Goal: Task Accomplishment & Management: Use online tool/utility

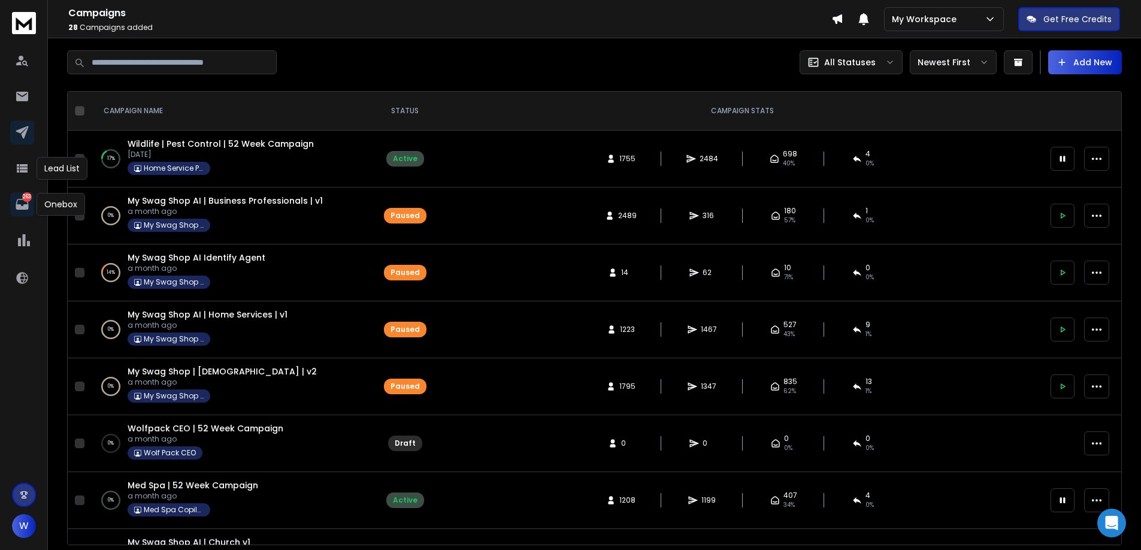
click at [20, 203] on icon at bounding box center [22, 204] width 14 height 14
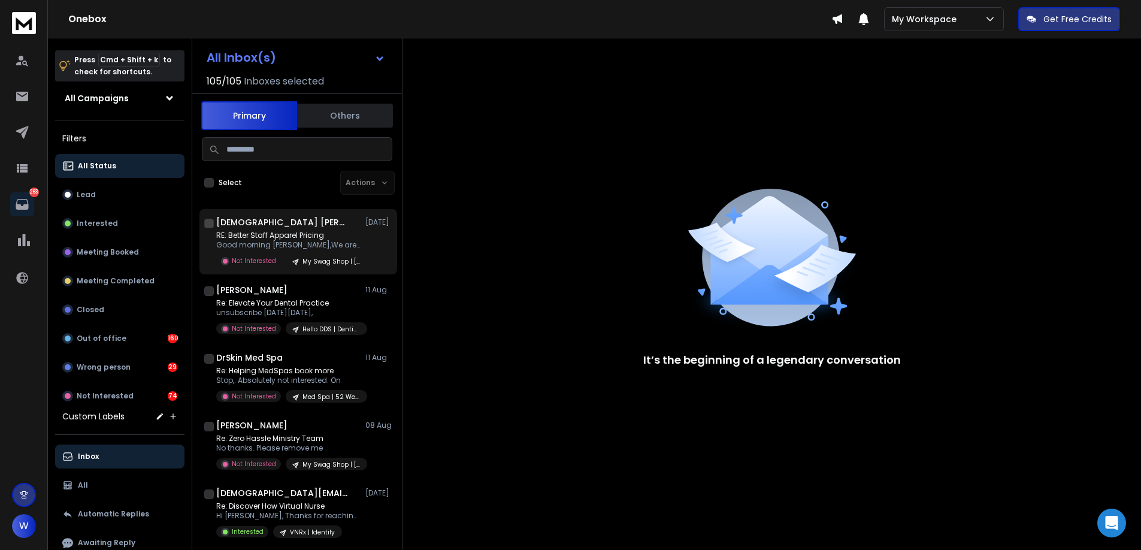
click at [264, 241] on p "Good morning William,We are a" at bounding box center [288, 245] width 144 height 10
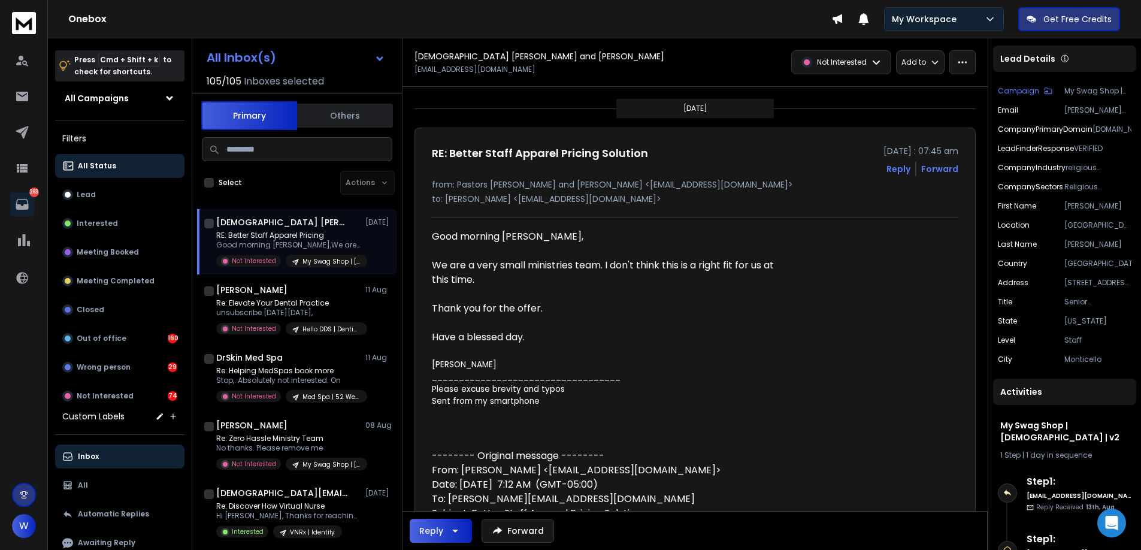
click at [958, 16] on p "My Workspace" at bounding box center [927, 19] width 70 height 12
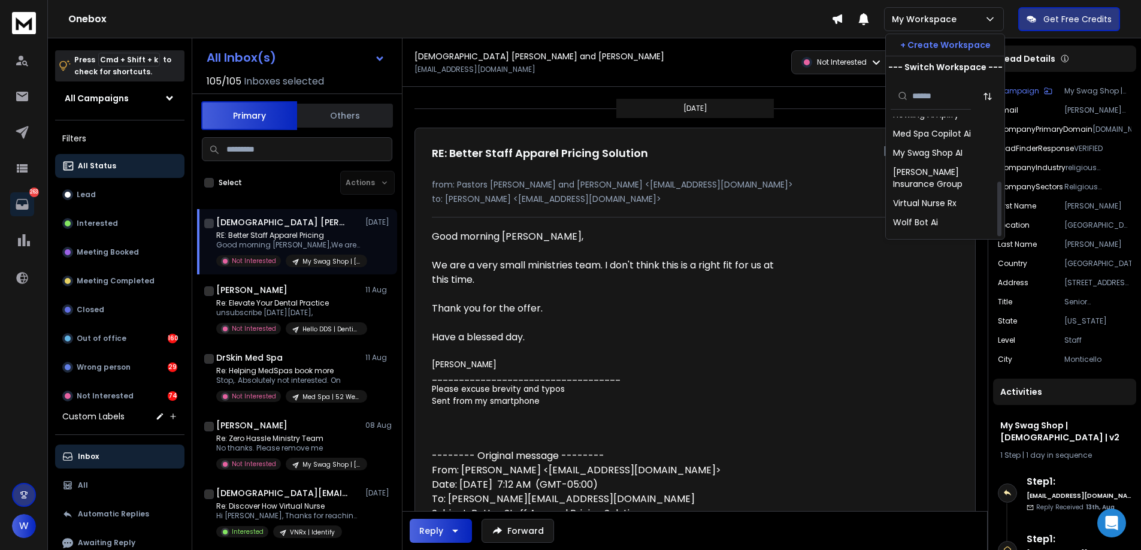
scroll to position [141, 0]
click at [932, 195] on div "Virtual Nurse Rx" at bounding box center [925, 201] width 64 height 12
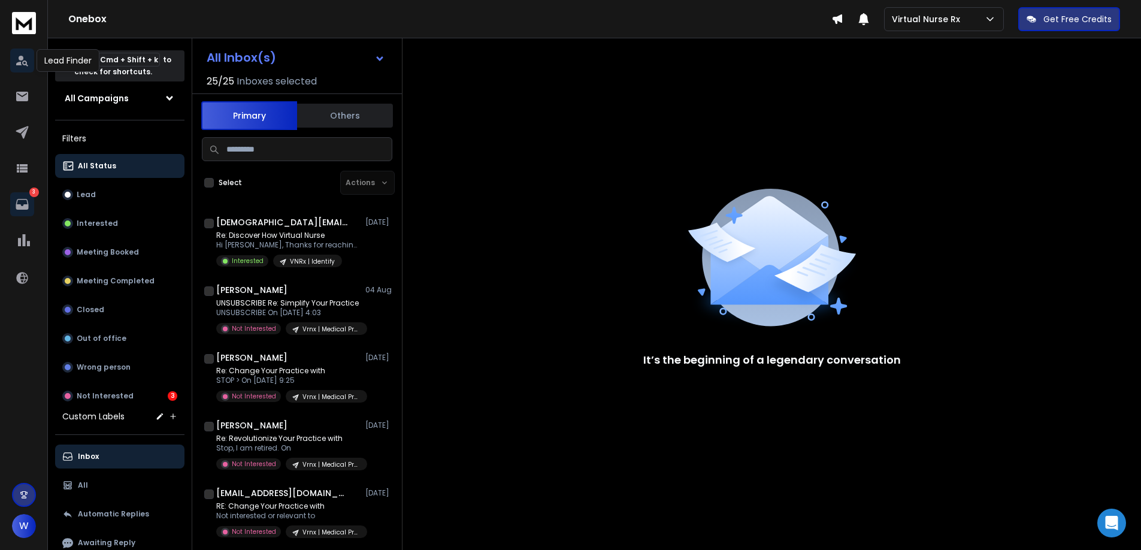
click at [29, 61] on link at bounding box center [22, 61] width 24 height 24
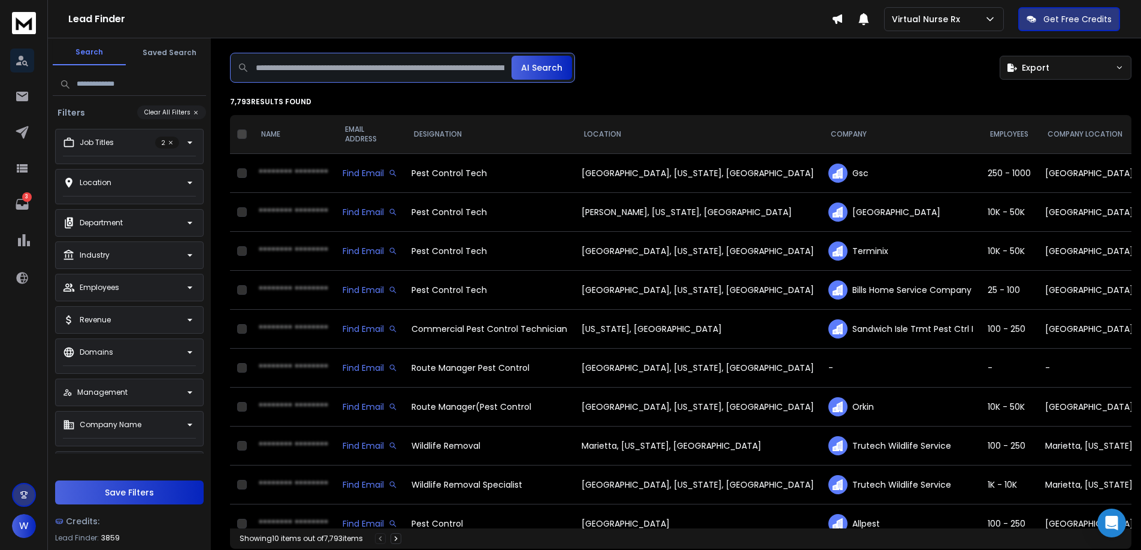
click at [164, 121] on div "Filters Clear All Filters Job Titles 2 Location Department Industry Employees R…" at bounding box center [129, 279] width 153 height 367
click at [164, 114] on button "Clear All Filters" at bounding box center [171, 112] width 69 height 14
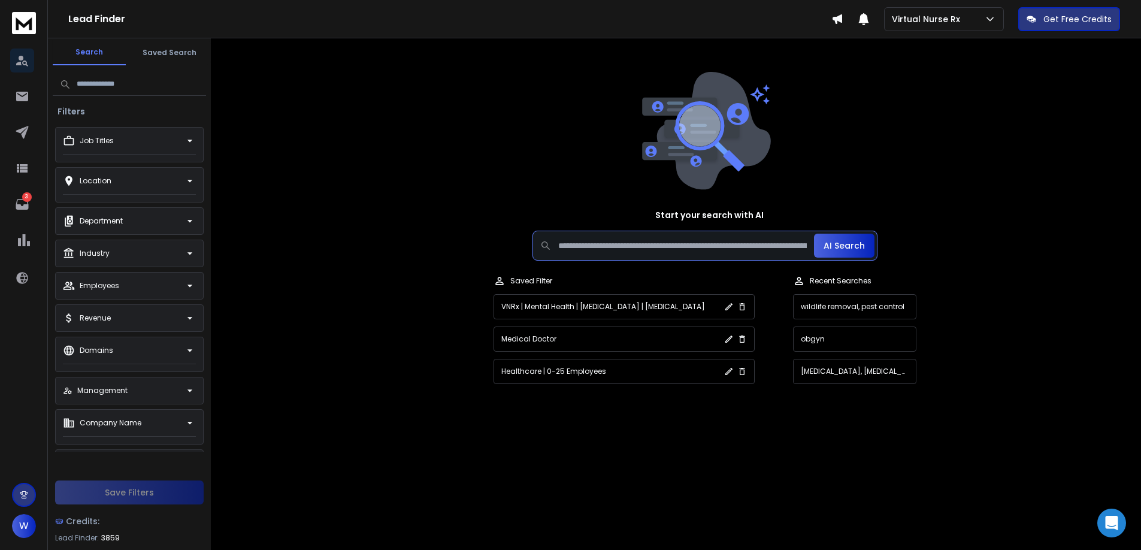
click at [105, 149] on div "Job Titles" at bounding box center [129, 144] width 149 height 35
click at [105, 139] on p "Job Titles" at bounding box center [97, 141] width 34 height 10
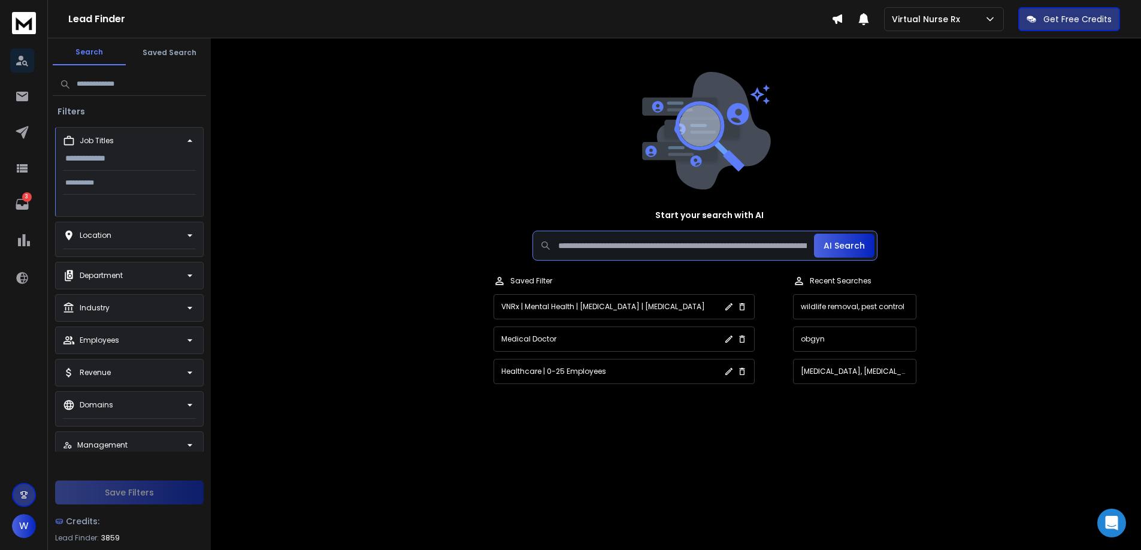
type input "**********"
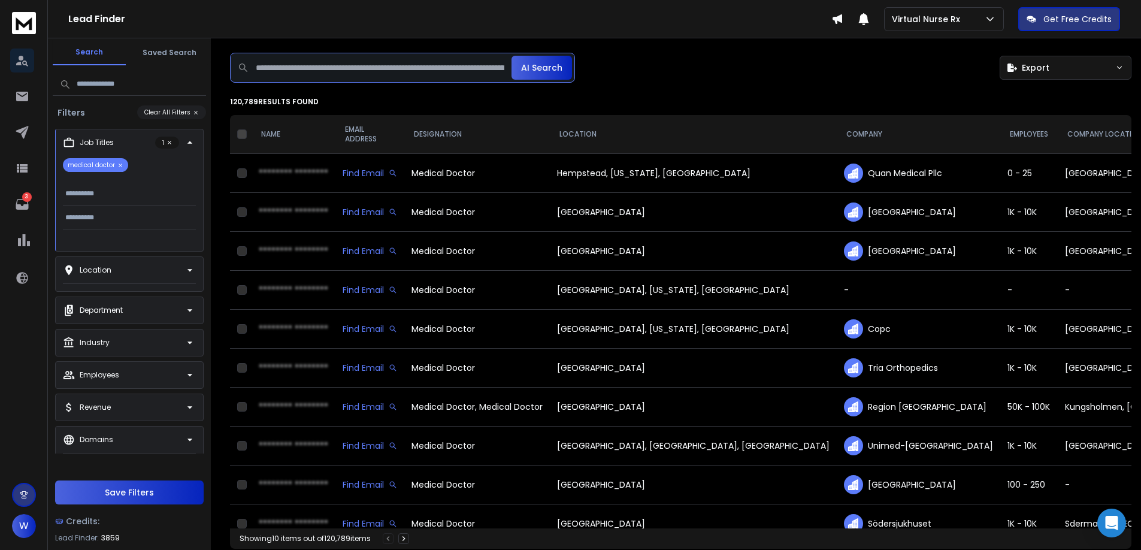
click at [84, 268] on p "Location" at bounding box center [96, 270] width 32 height 10
click at [70, 333] on button "Country" at bounding box center [68, 332] width 10 height 10
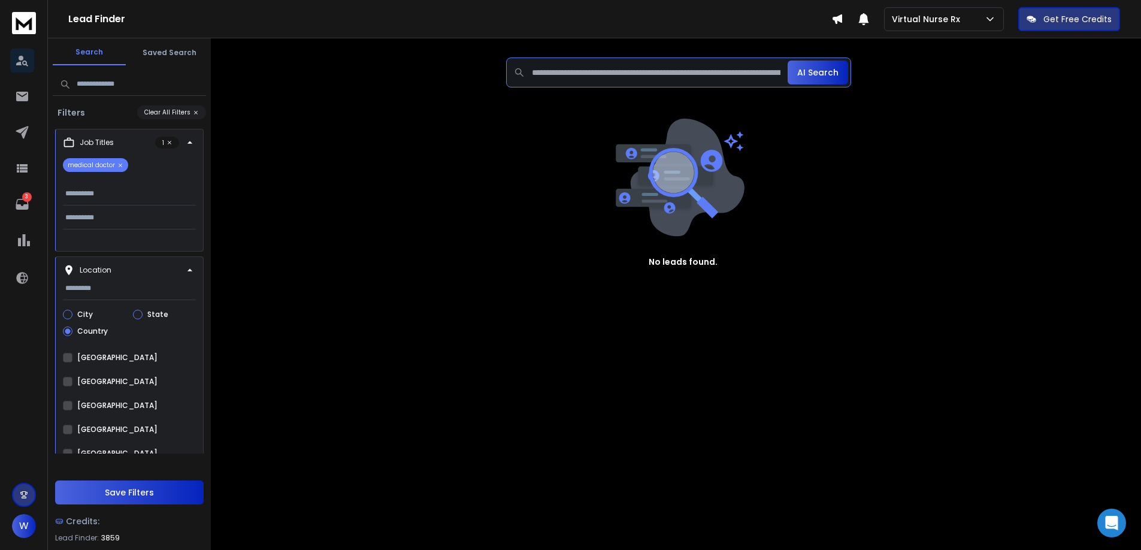
click at [68, 357] on States "[GEOGRAPHIC_DATA]" at bounding box center [68, 358] width 10 height 10
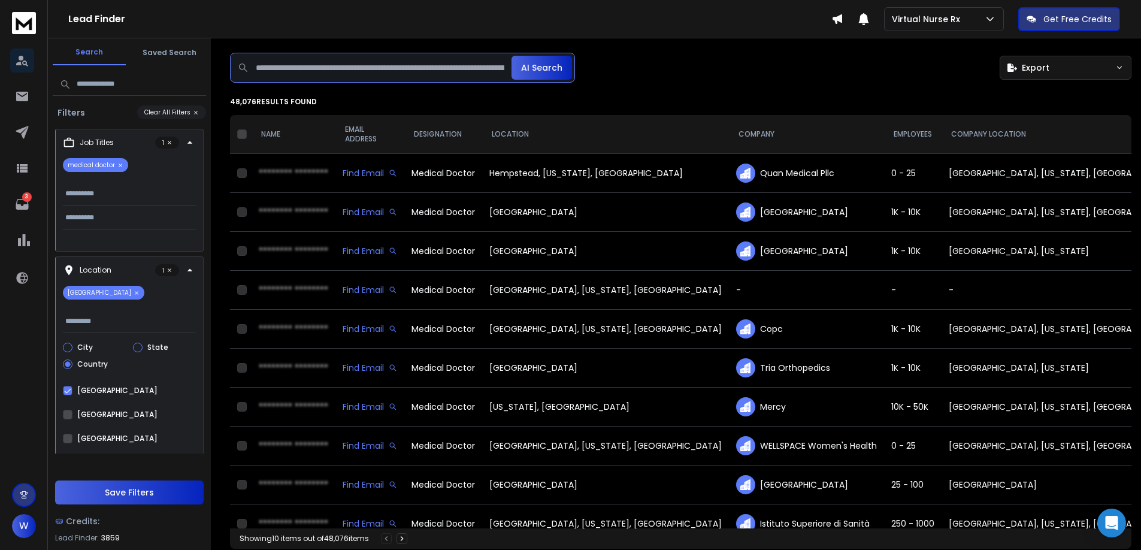
click at [134, 496] on button "Save Filters" at bounding box center [129, 493] width 149 height 24
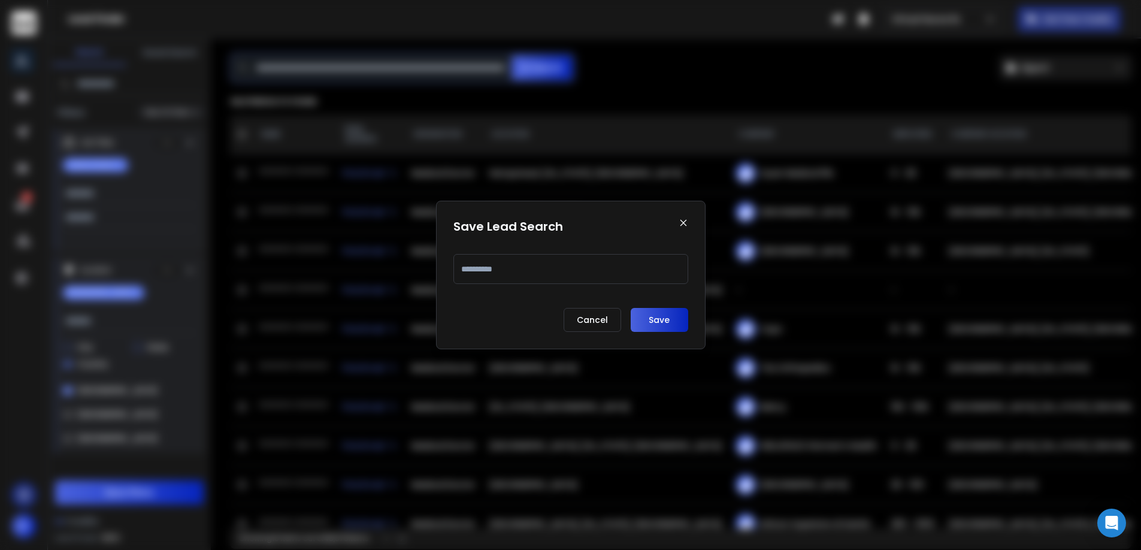
click at [475, 288] on form "Cancel Save" at bounding box center [571, 283] width 235 height 97
click at [475, 277] on input at bounding box center [571, 269] width 235 height 30
click at [533, 265] on input "**********" at bounding box center [571, 269] width 235 height 30
type input "**********"
click at [650, 316] on button "Save" at bounding box center [660, 320] width 58 height 24
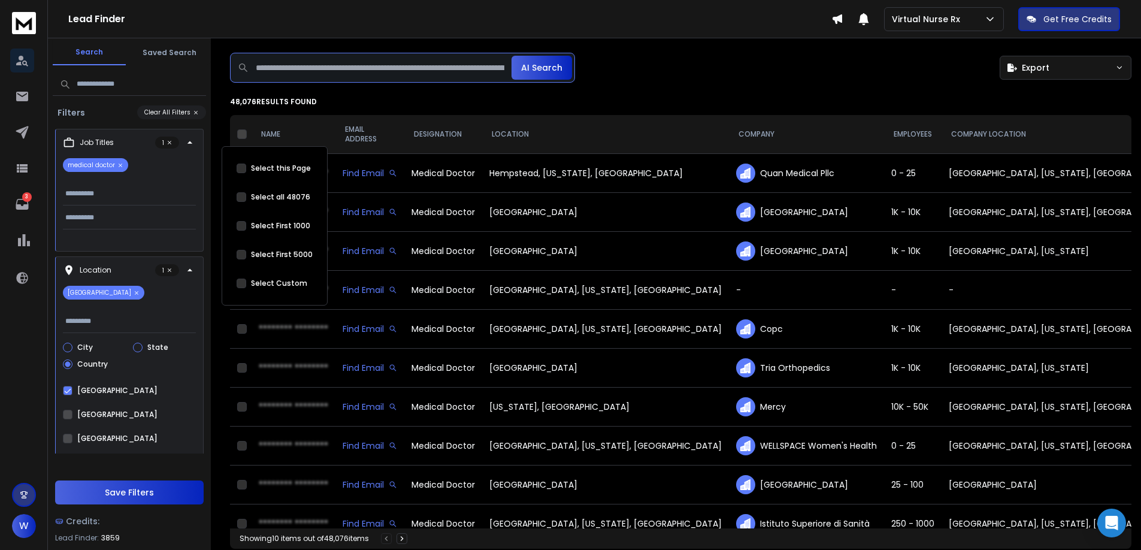
click at [243, 282] on button "Select this Page" at bounding box center [242, 284] width 10 height 10
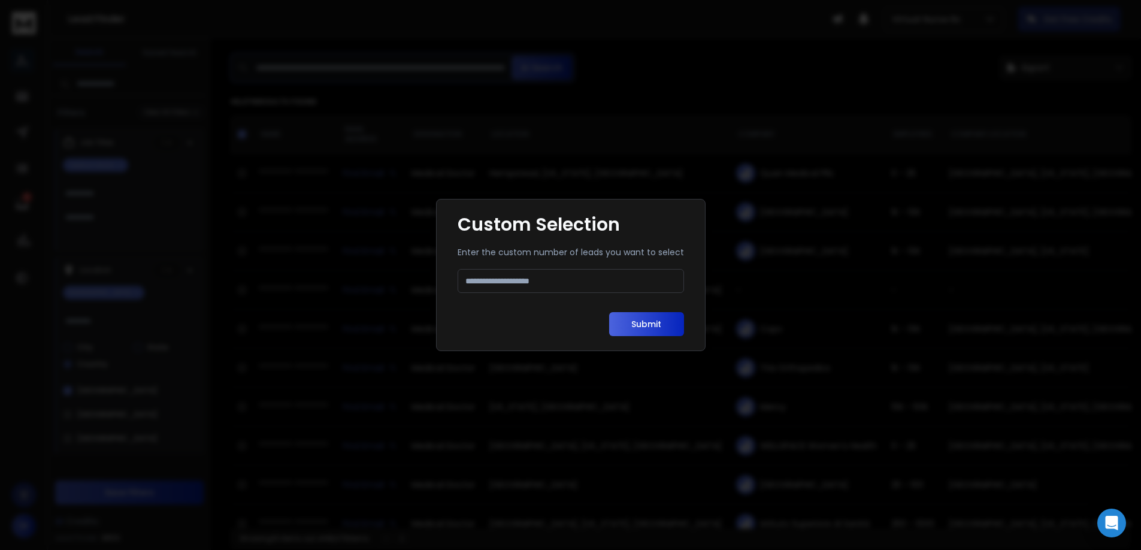
type input "****"
click at [627, 319] on button "Submit" at bounding box center [646, 324] width 75 height 24
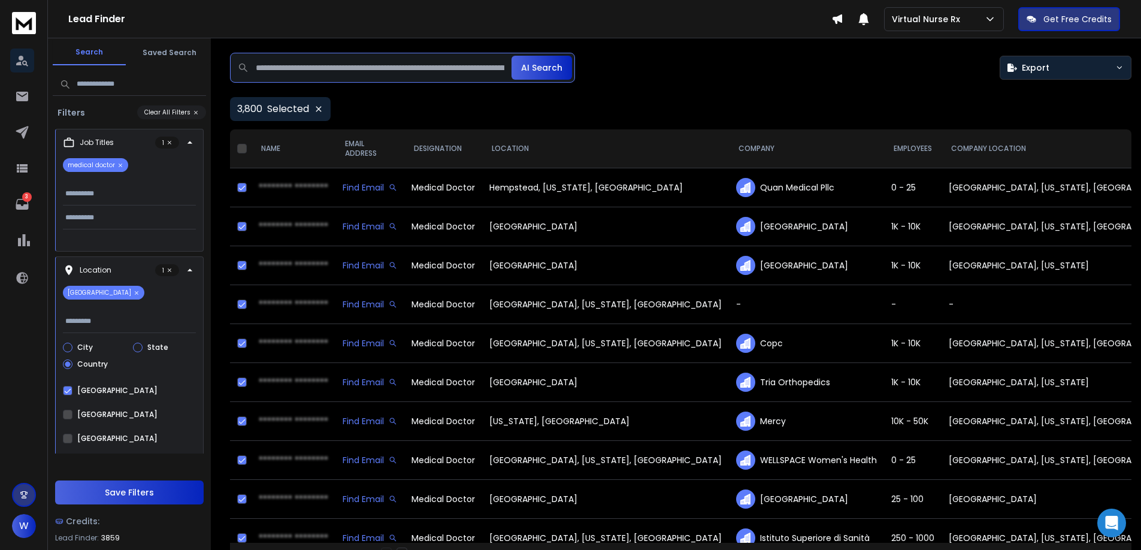
click at [1119, 71] on icon "button" at bounding box center [1120, 68] width 8 height 10
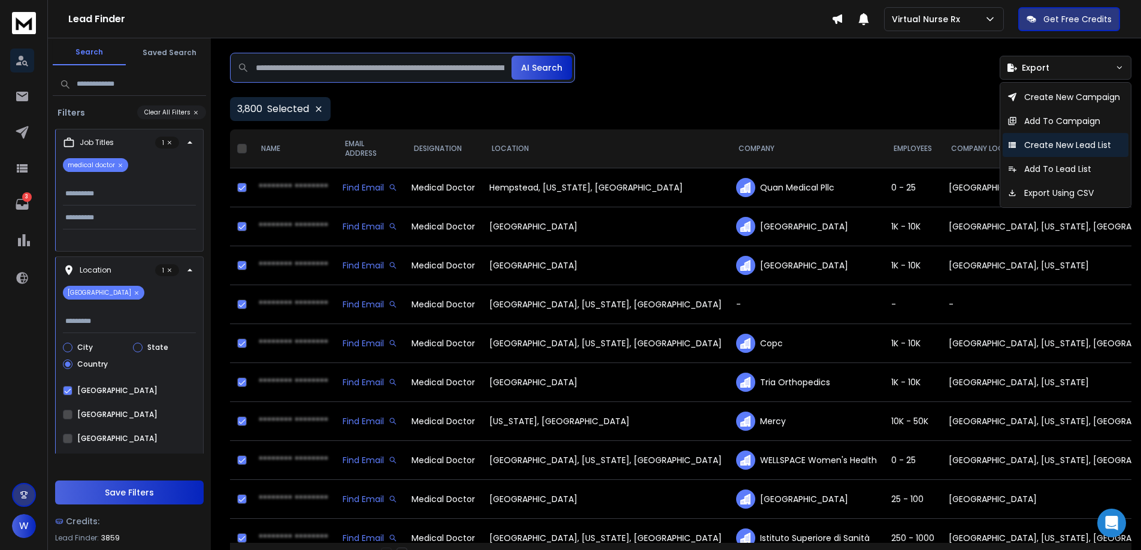
click at [1082, 143] on p "Create New Lead List" at bounding box center [1068, 145] width 92 height 17
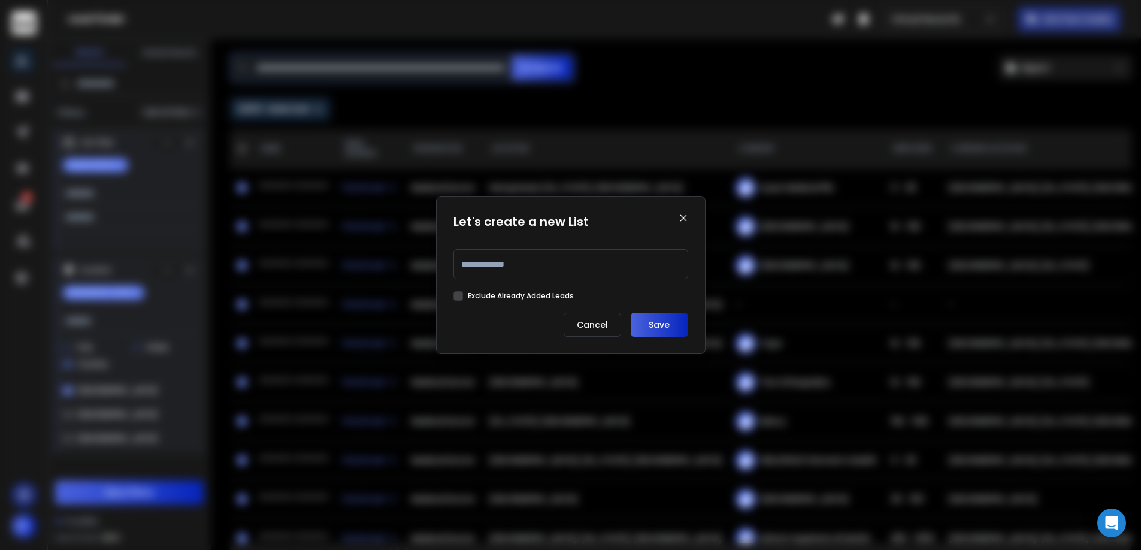
click at [683, 218] on icon at bounding box center [684, 218] width 10 height 10
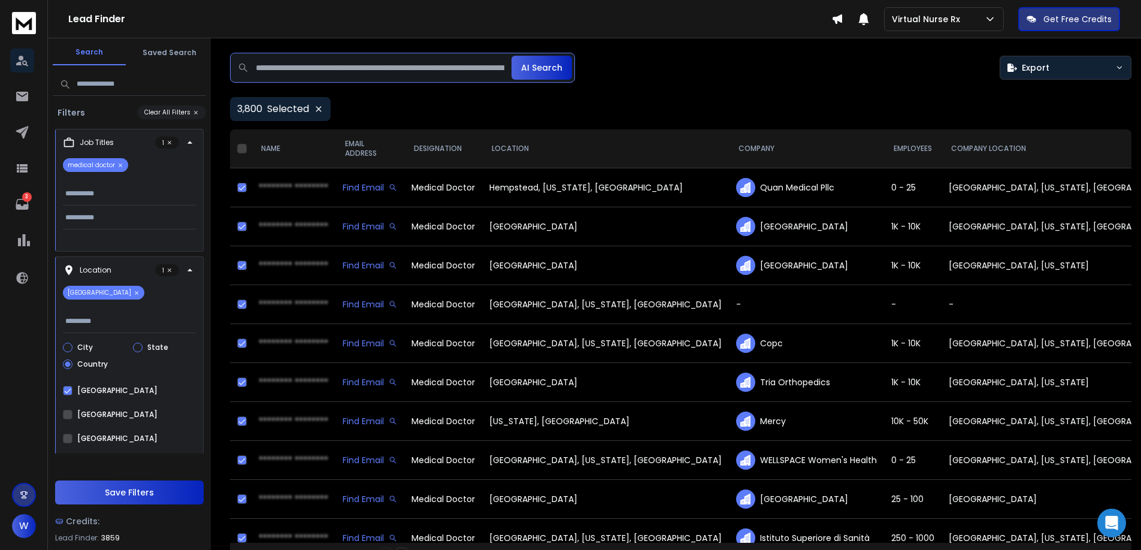
click at [1031, 73] on span "Export" at bounding box center [1036, 68] width 28 height 12
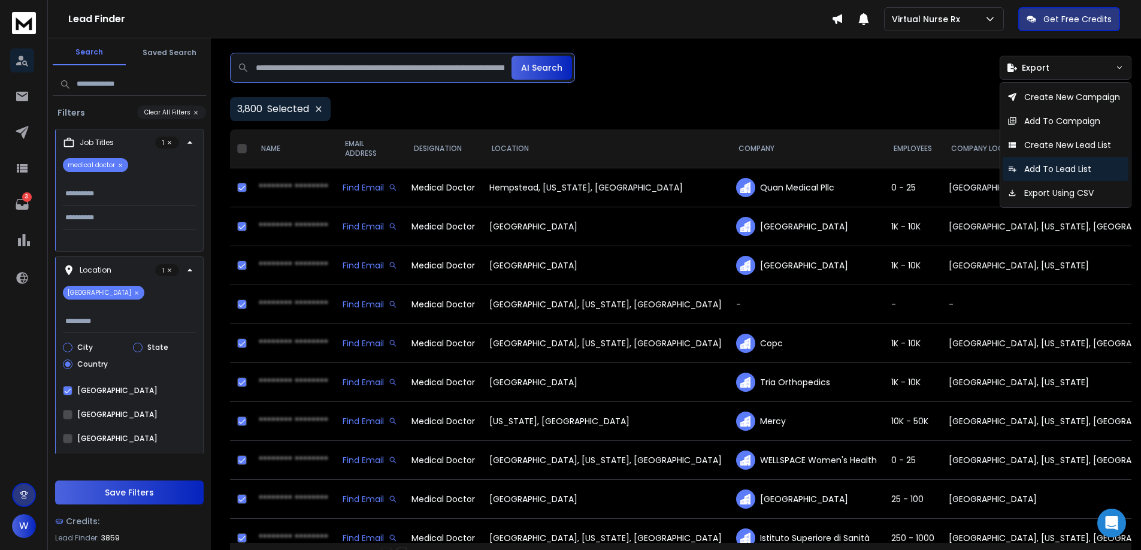
click at [1037, 164] on p "Add To Lead List" at bounding box center [1058, 169] width 72 height 17
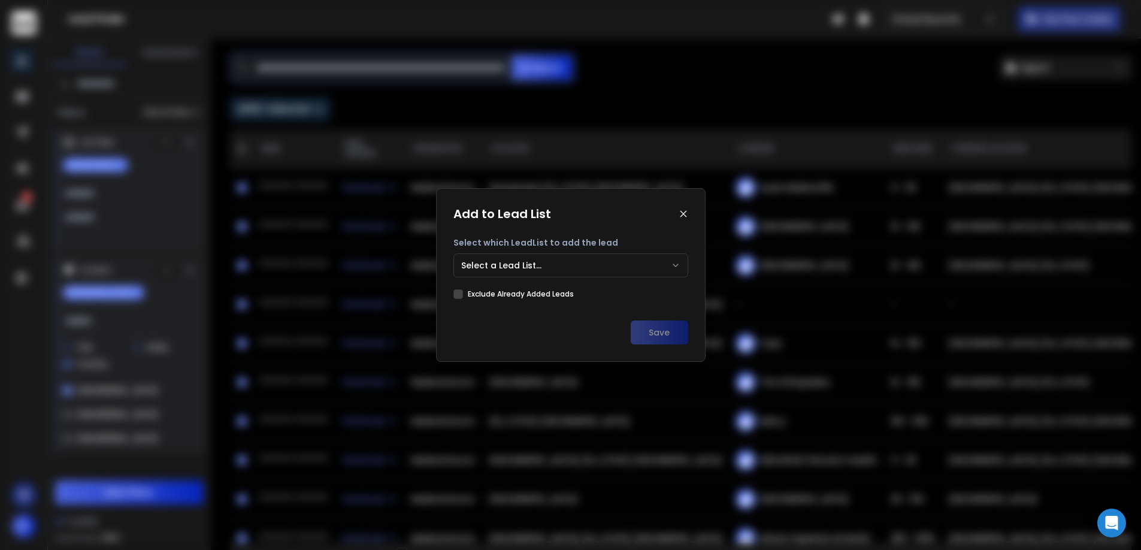
click at [620, 265] on button "Select a Lead List..." at bounding box center [571, 265] width 235 height 24
click at [685, 213] on icon at bounding box center [684, 214] width 10 height 10
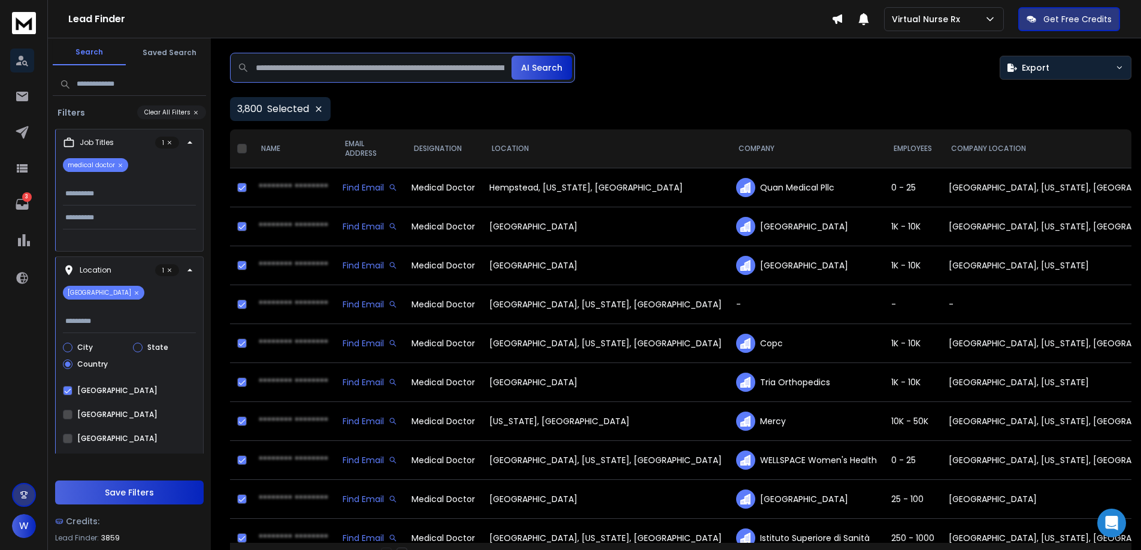
click at [1041, 77] on button "Export" at bounding box center [1066, 68] width 132 height 24
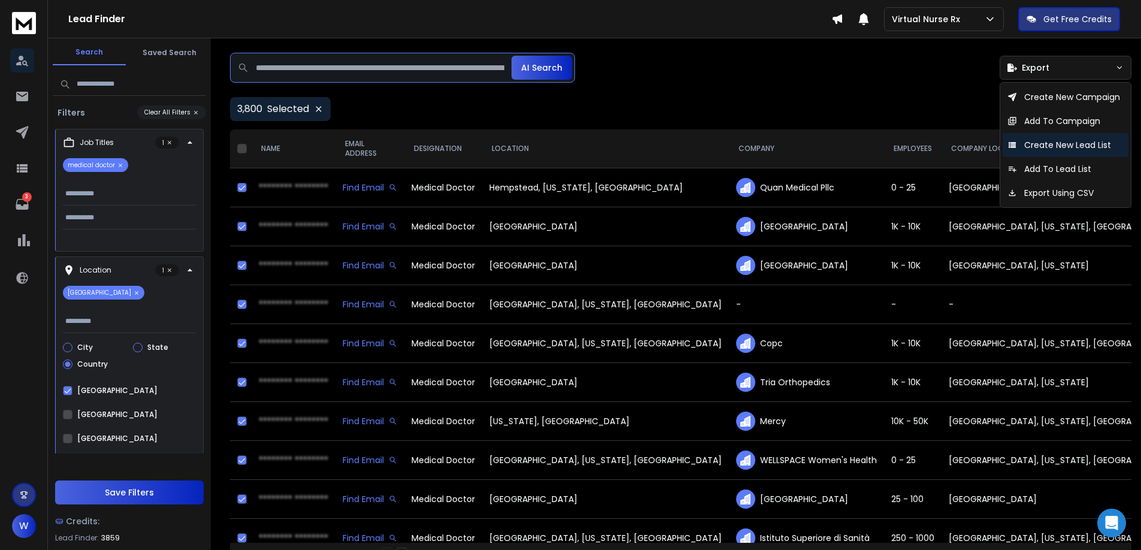
click at [1045, 141] on p "Create New Lead List" at bounding box center [1068, 145] width 92 height 17
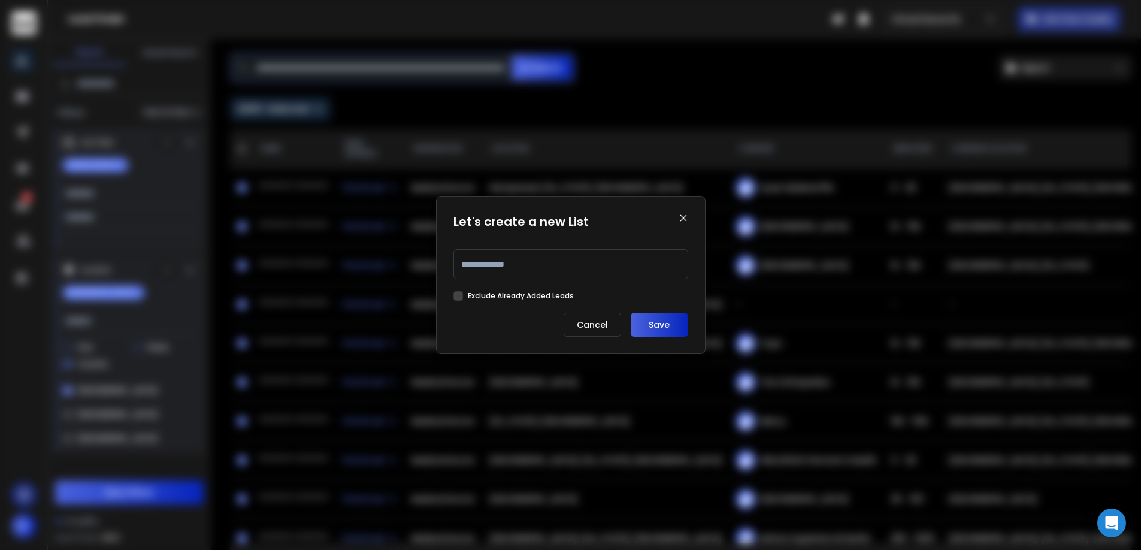
click at [632, 261] on input at bounding box center [571, 264] width 235 height 30
type input "**********"
click at [468, 295] on label "Exclude Already Added Leads" at bounding box center [521, 296] width 106 height 10
click at [463, 295] on button "Exclude Already Added Leads" at bounding box center [459, 296] width 10 height 10
click at [676, 324] on button "Save" at bounding box center [660, 325] width 58 height 24
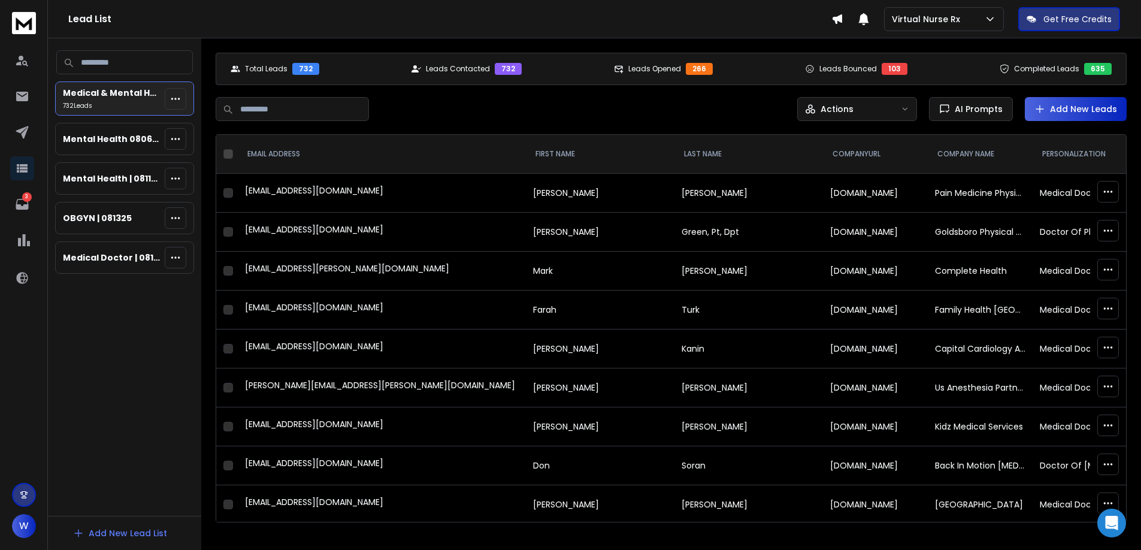
click at [90, 259] on p "Medical Doctor | 081725" at bounding box center [111, 258] width 97 height 12
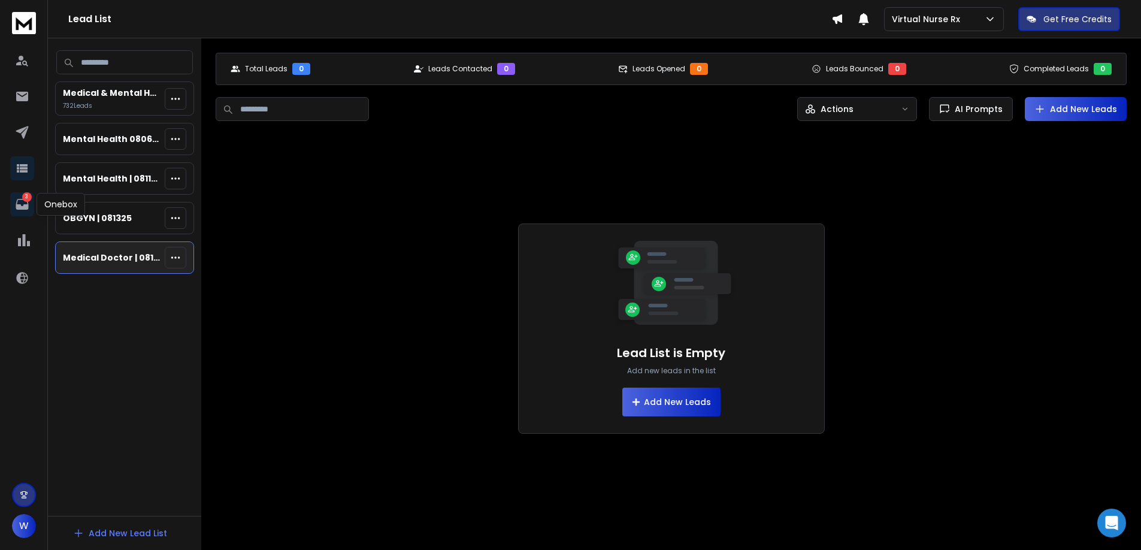
click at [21, 204] on icon at bounding box center [22, 204] width 14 height 14
